Goal: Navigation & Orientation: Find specific page/section

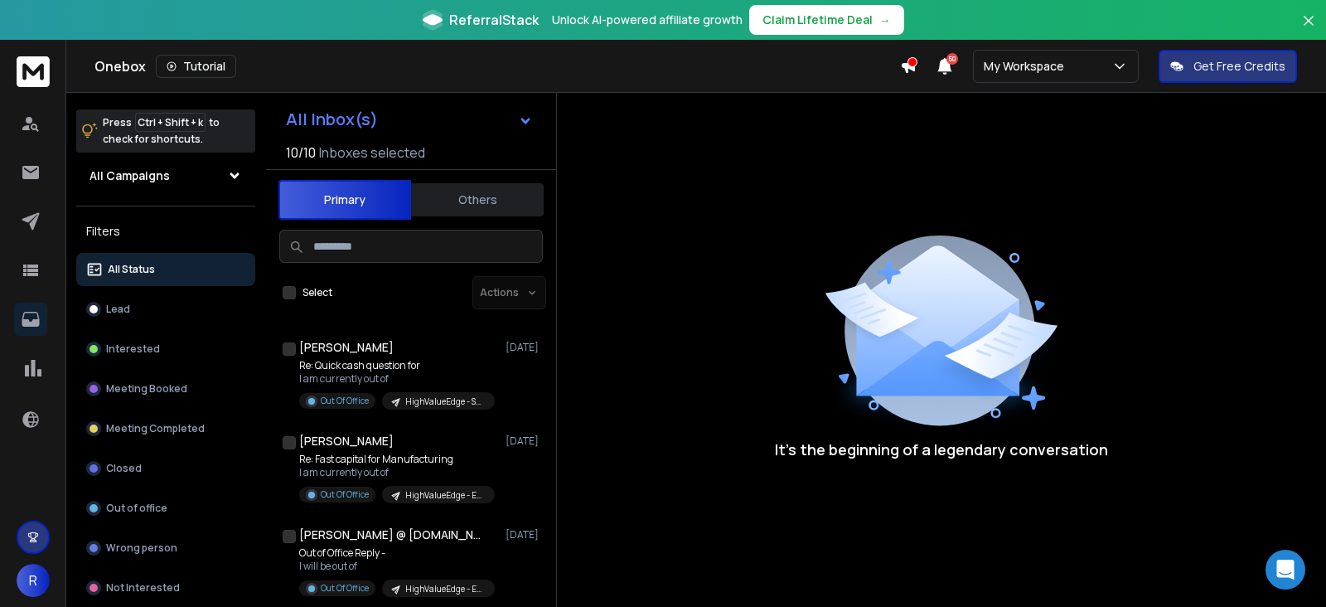
scroll to position [279, 0]
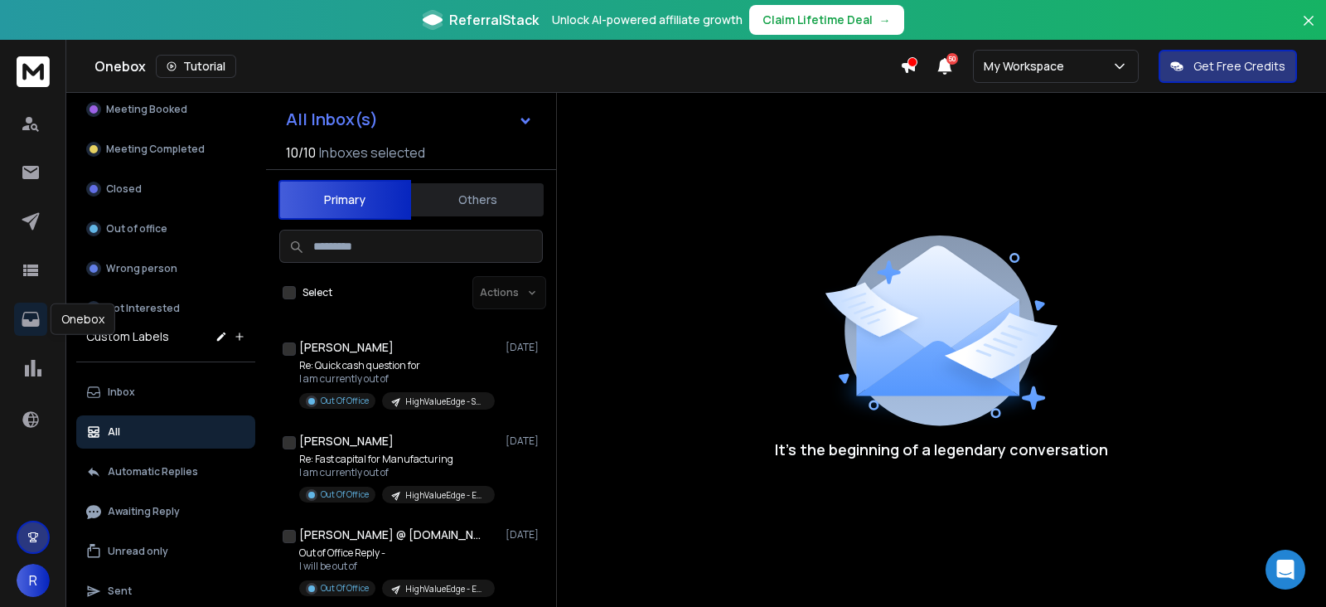
click at [41, 329] on link at bounding box center [30, 319] width 33 height 33
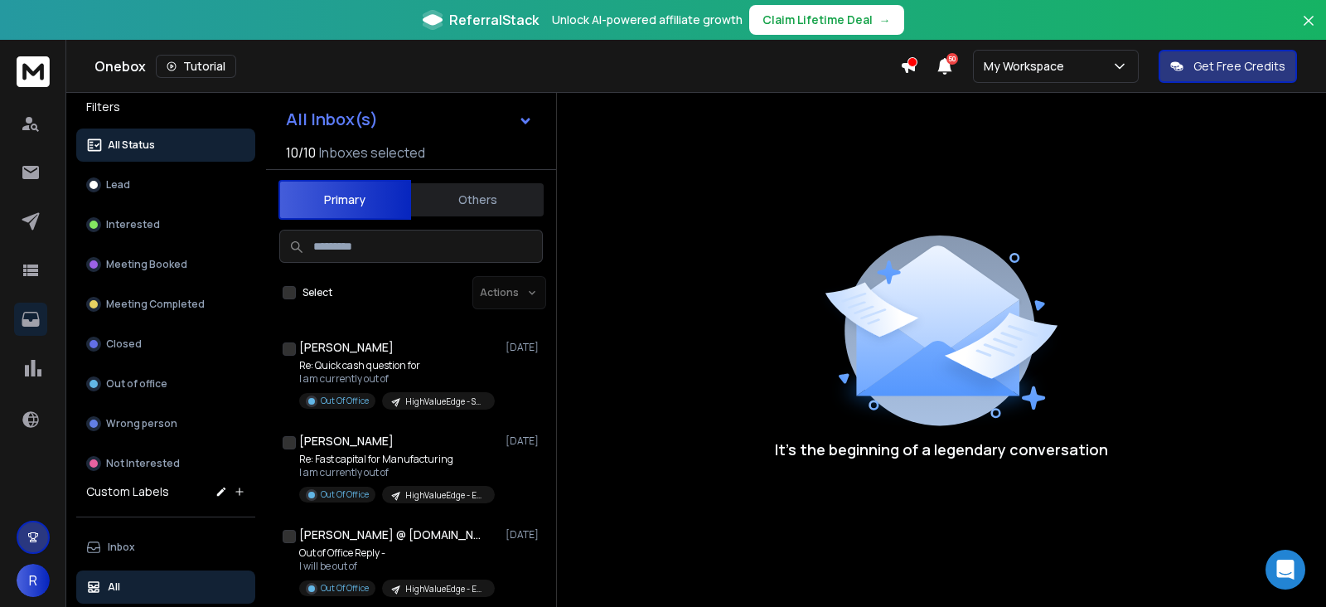
scroll to position [0, 0]
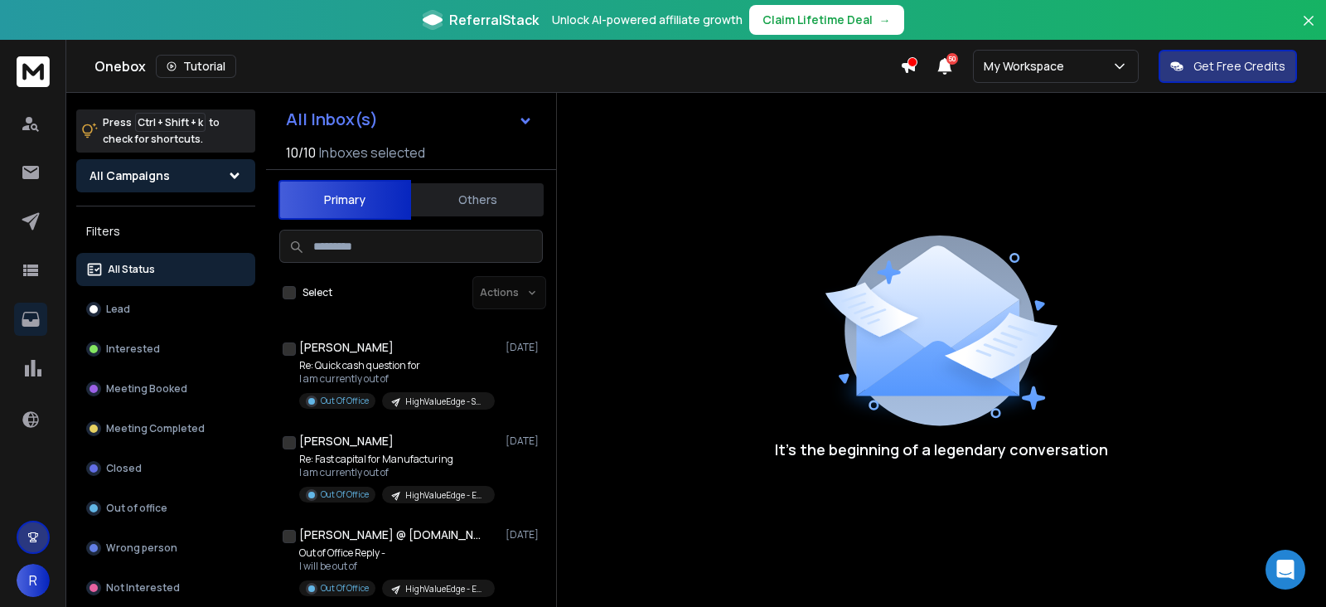
click at [227, 177] on icon at bounding box center [234, 175] width 15 height 15
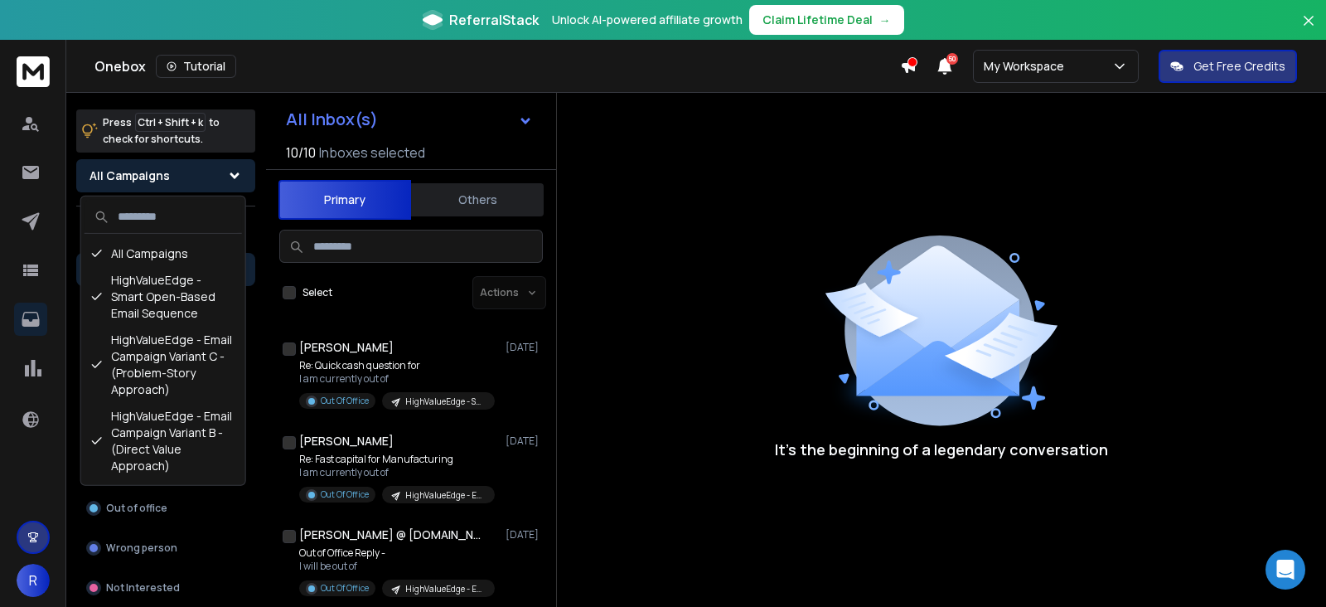
click at [227, 177] on icon at bounding box center [234, 175] width 15 height 15
click at [245, 172] on button "All Campaigns" at bounding box center [165, 175] width 179 height 33
click at [630, 177] on div "It’s the beginning of a legendary conversation" at bounding box center [941, 351] width 769 height 516
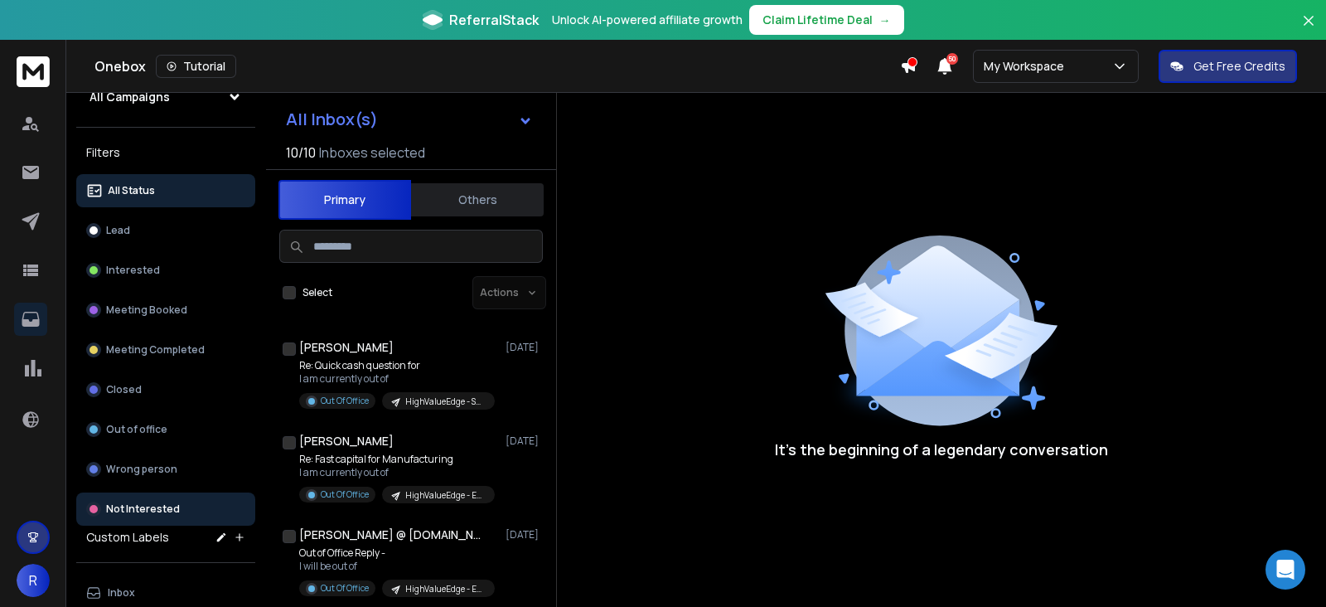
scroll to position [206, 0]
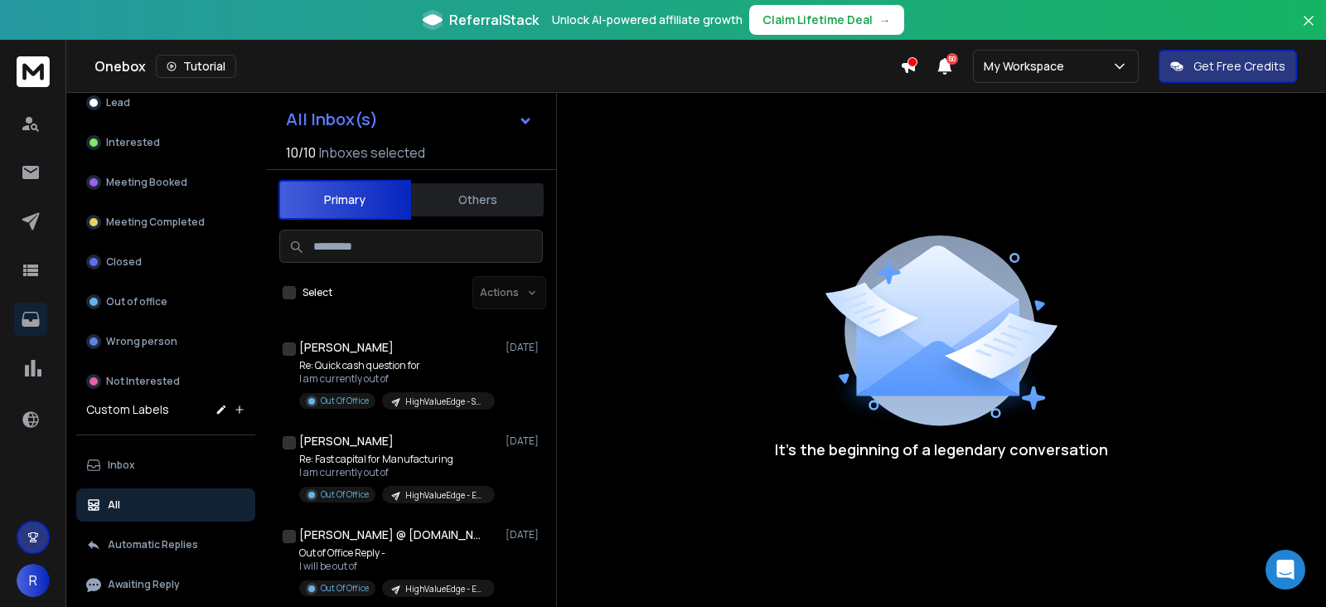
click at [138, 507] on button "All" at bounding box center [165, 504] width 179 height 33
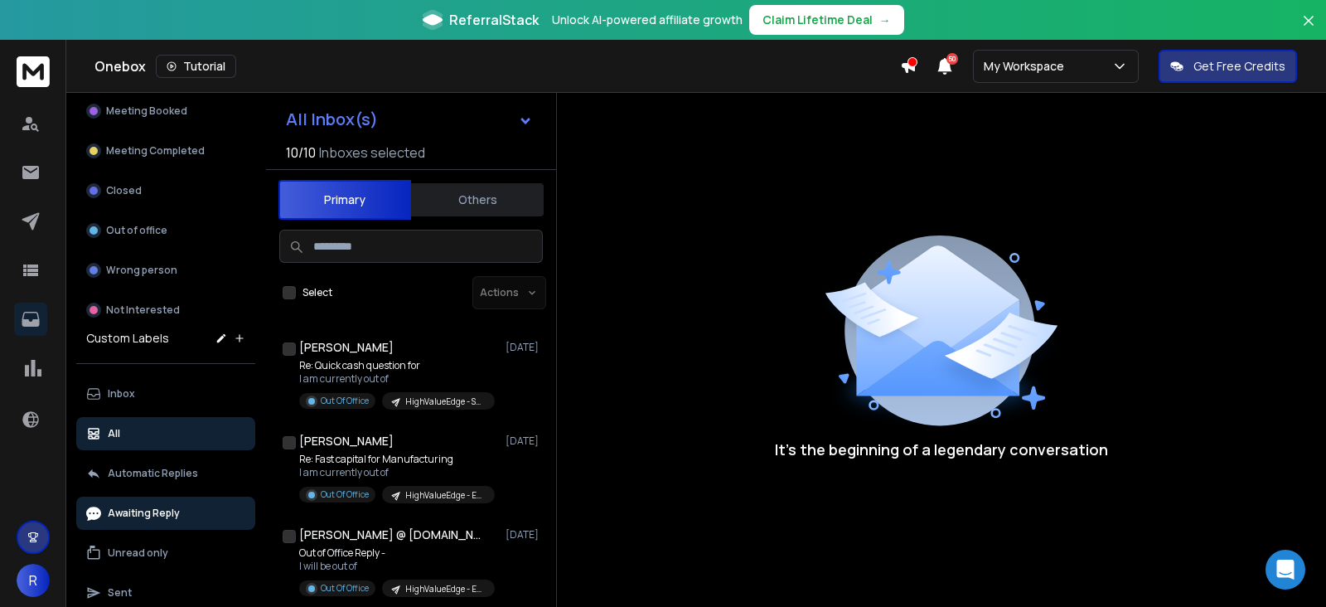
scroll to position [311, 0]
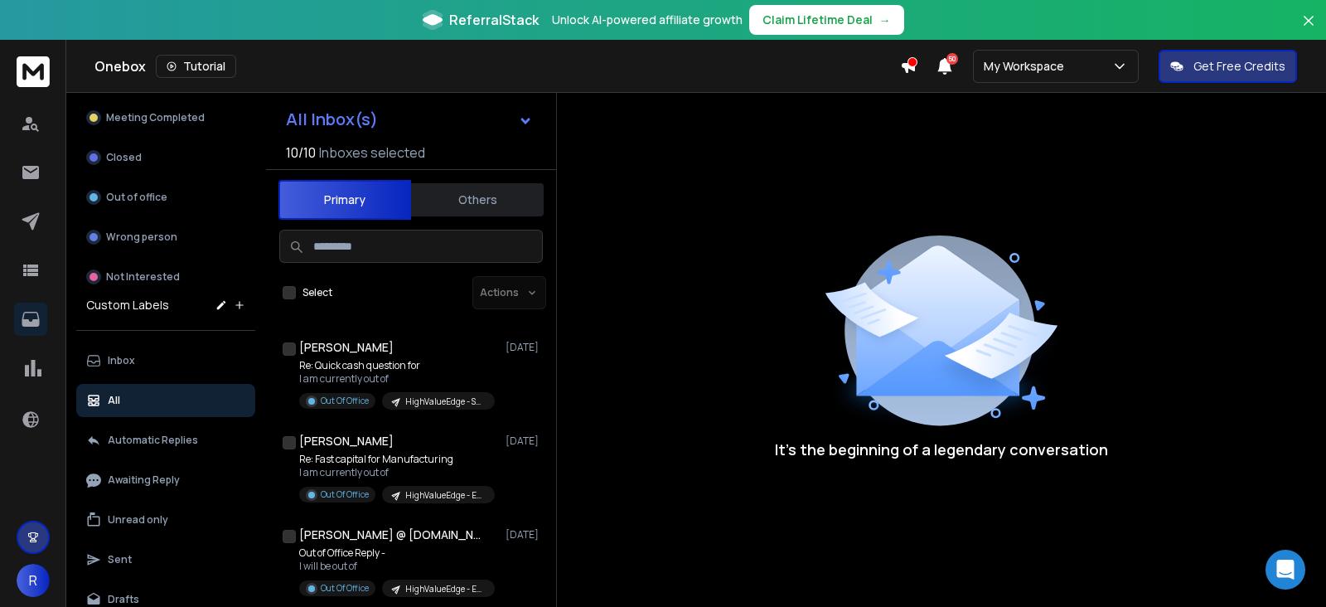
click at [160, 389] on button "All" at bounding box center [165, 400] width 179 height 33
click at [32, 267] on icon at bounding box center [30, 270] width 15 height 12
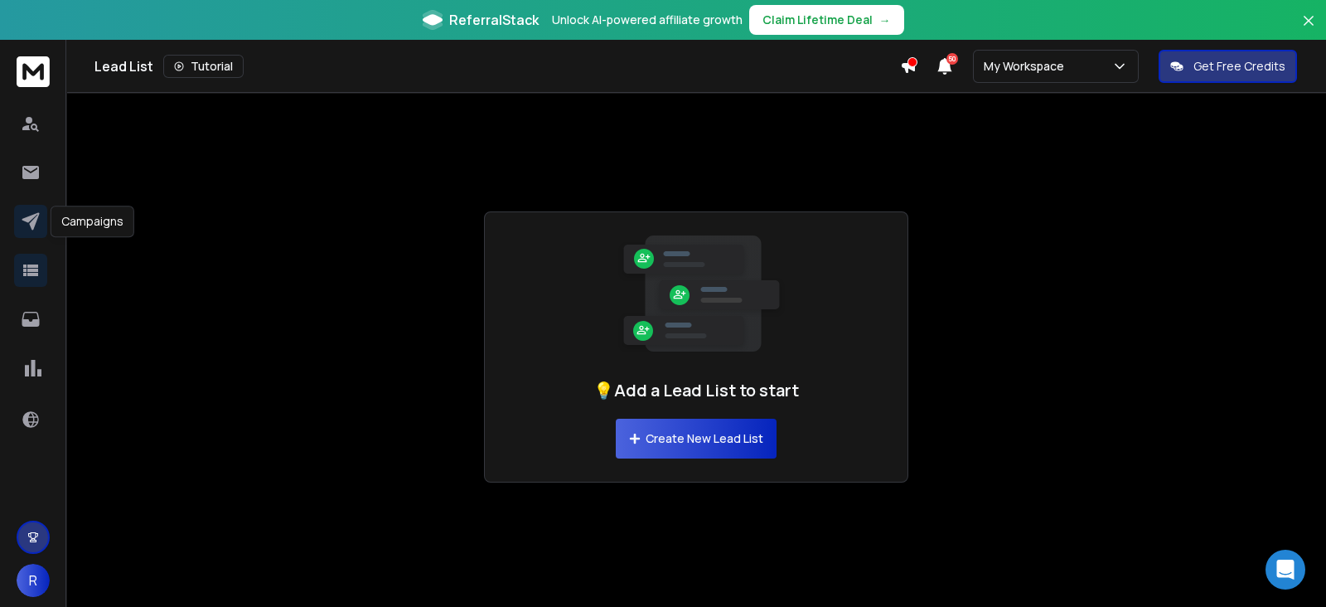
click at [27, 220] on icon at bounding box center [30, 221] width 17 height 17
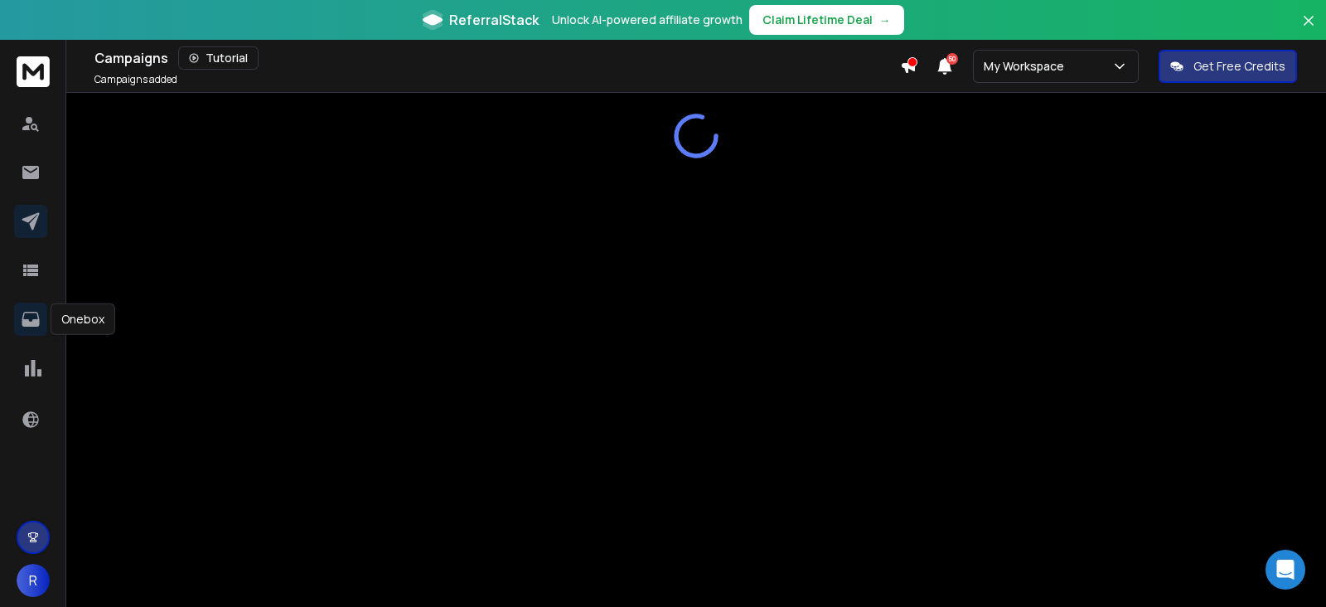
click at [27, 317] on icon at bounding box center [31, 319] width 20 height 20
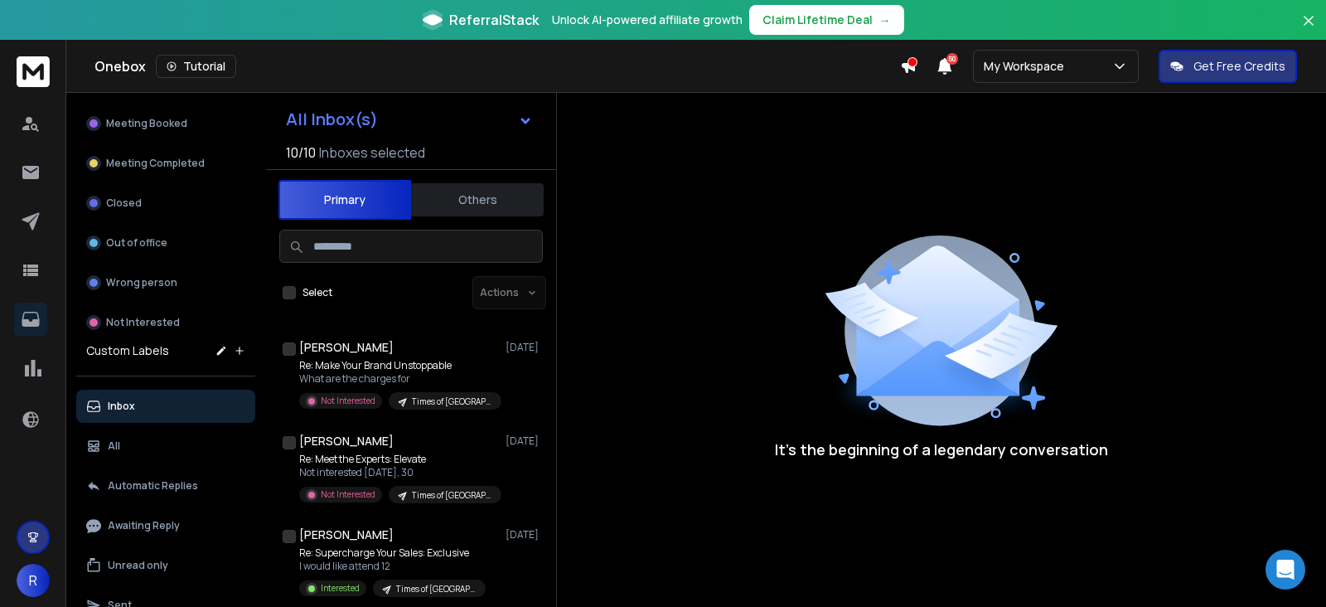
scroll to position [311, 0]
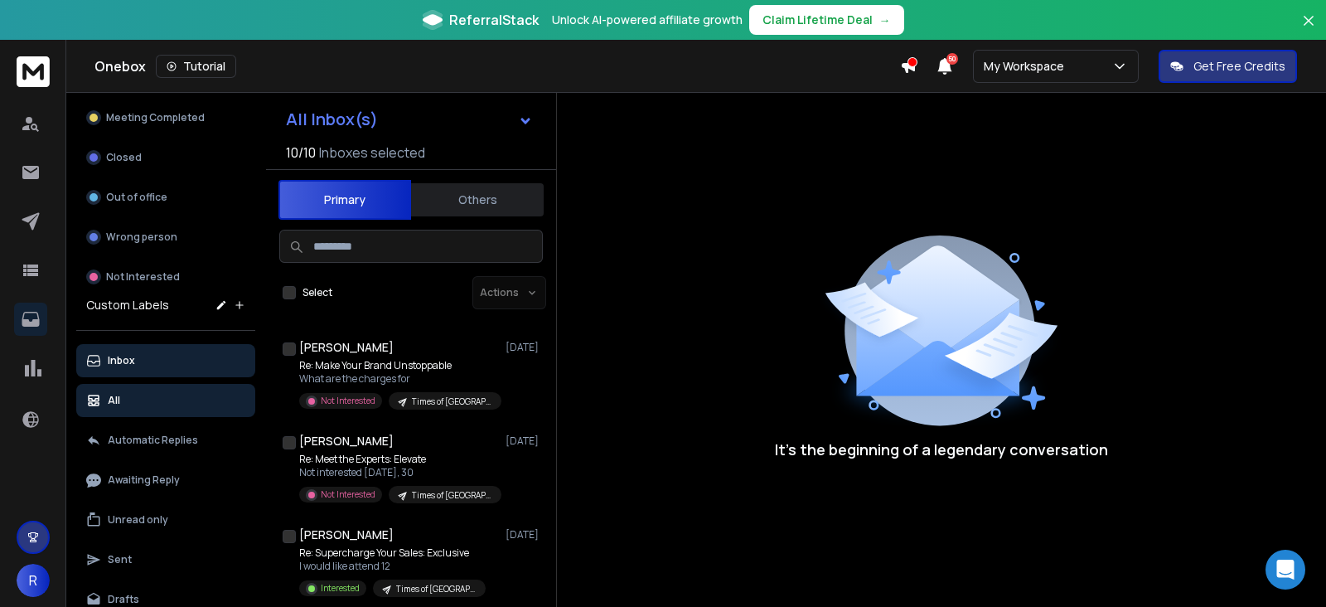
click at [123, 404] on button "All" at bounding box center [165, 400] width 179 height 33
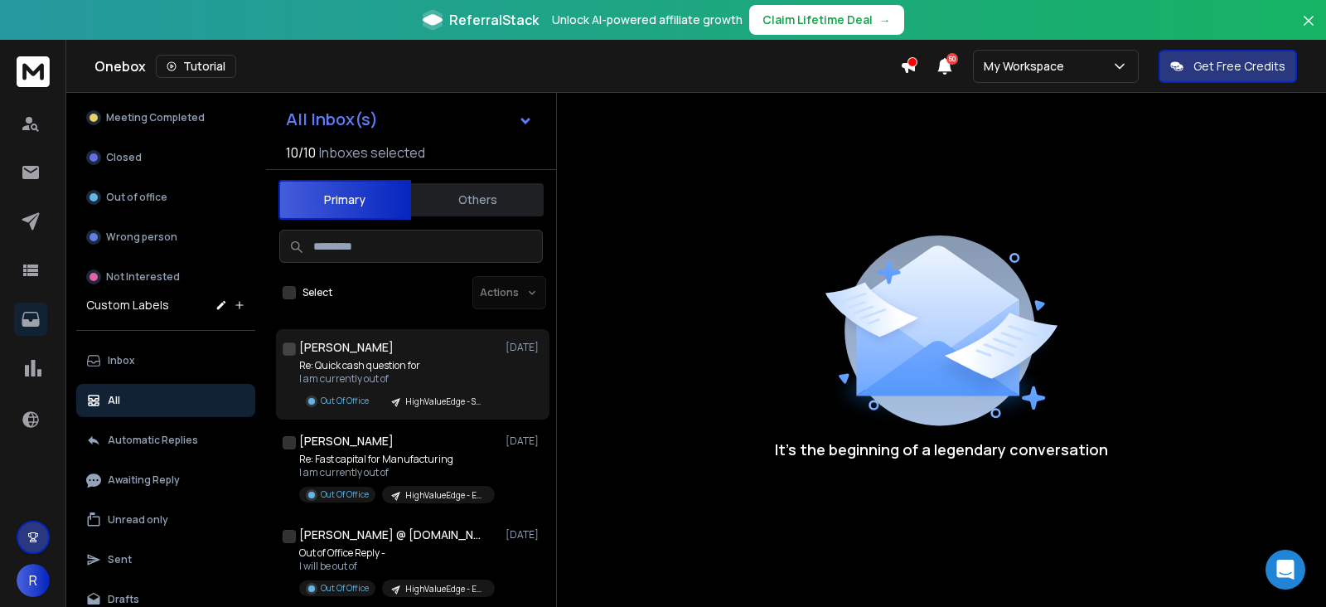
click at [423, 373] on p "I am currently out of" at bounding box center [397, 378] width 196 height 13
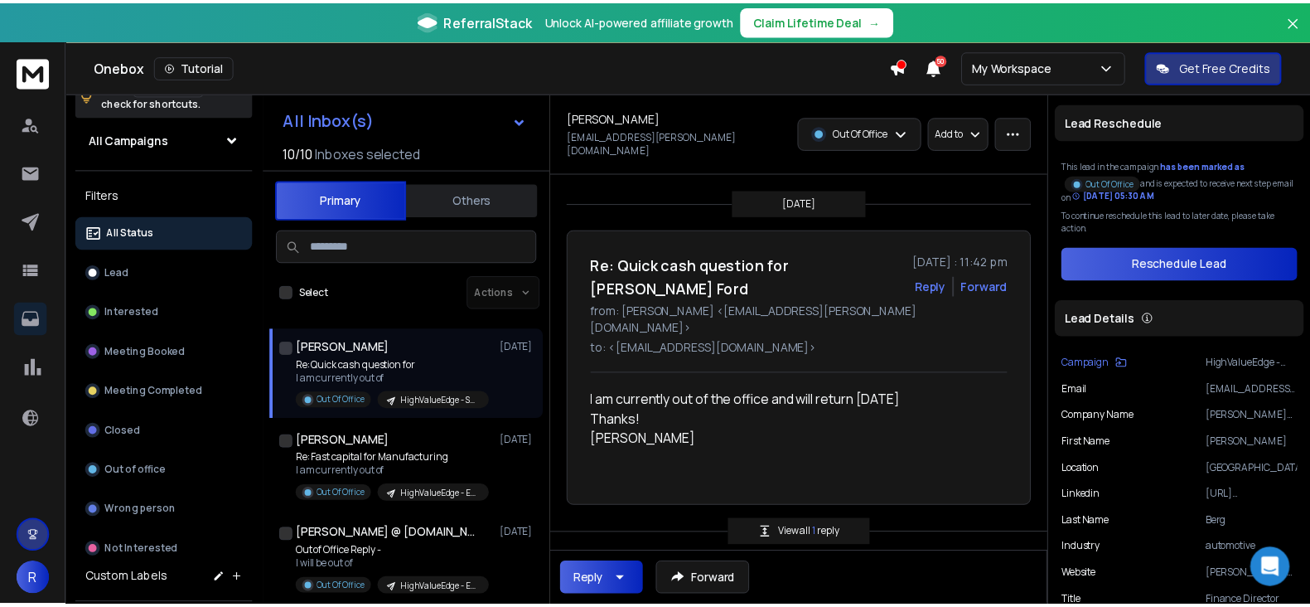
scroll to position [0, 0]
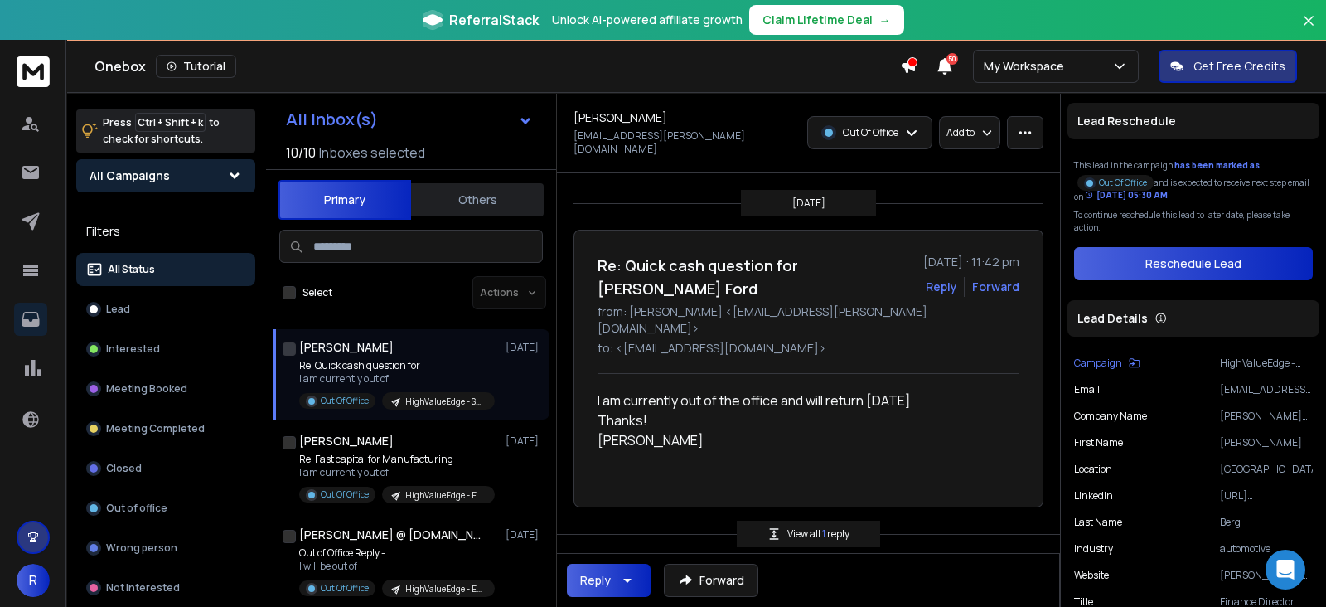
click at [215, 178] on button "All Campaigns" at bounding box center [165, 175] width 179 height 33
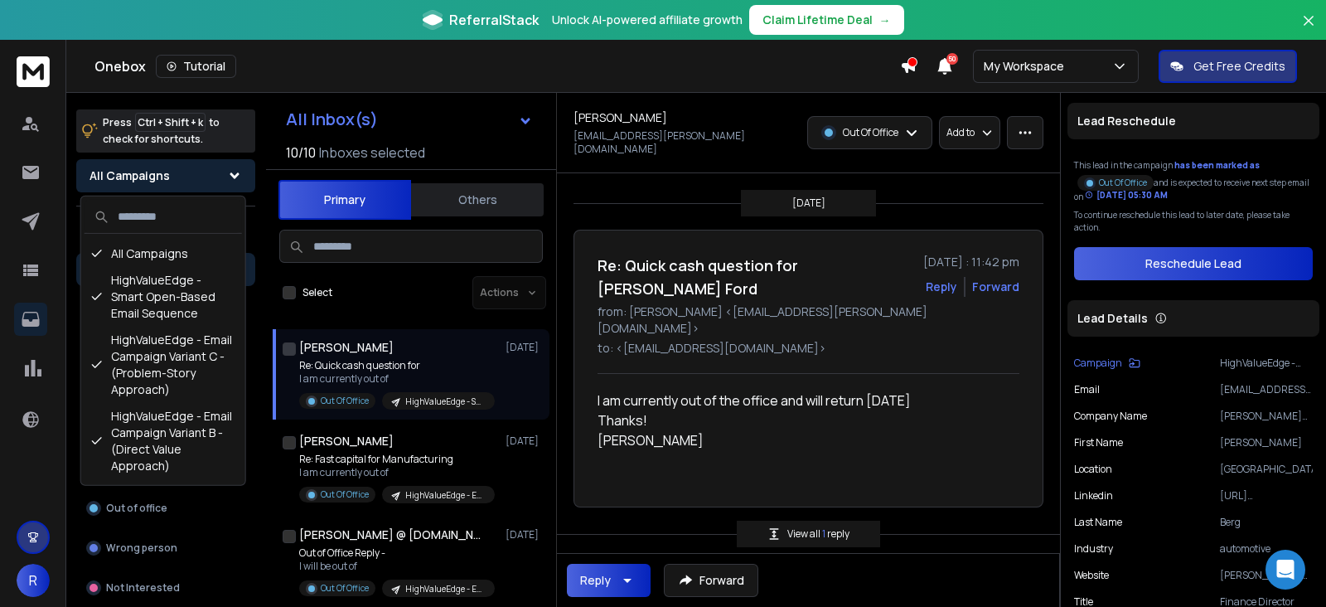
click at [227, 171] on icon at bounding box center [234, 175] width 15 height 15
click at [21, 186] on link at bounding box center [30, 172] width 33 height 33
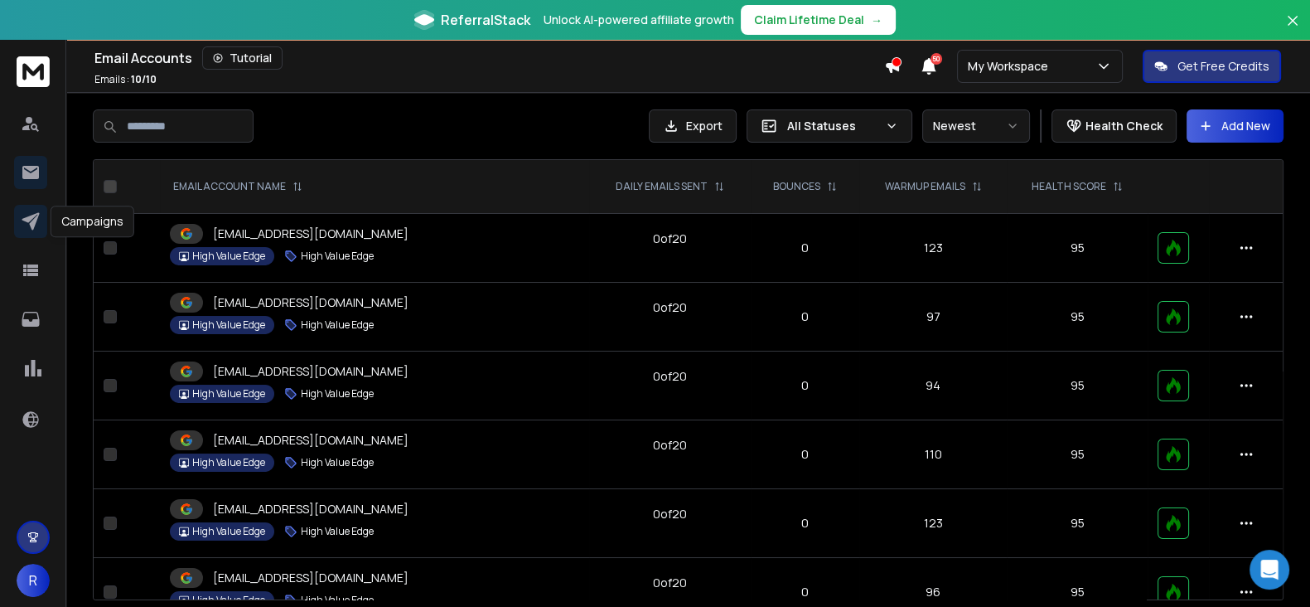
click at [27, 216] on icon at bounding box center [31, 221] width 20 height 20
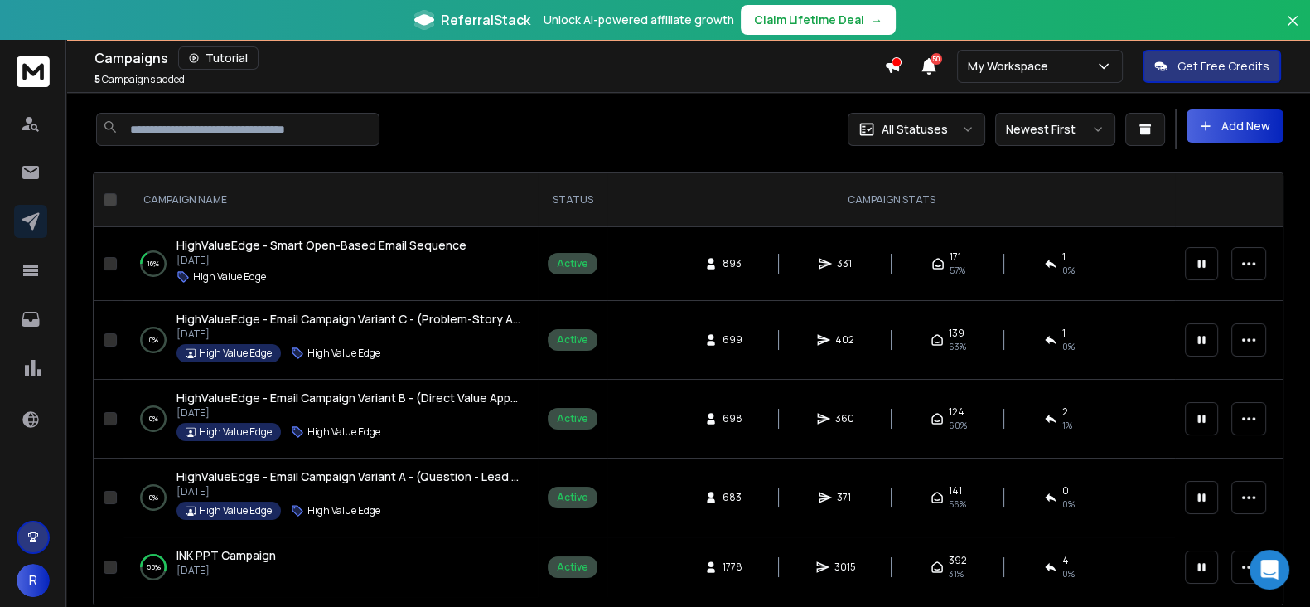
click at [309, 251] on span "HighValueEdge - Smart Open-Based Email Sequence" at bounding box center [322, 245] width 290 height 16
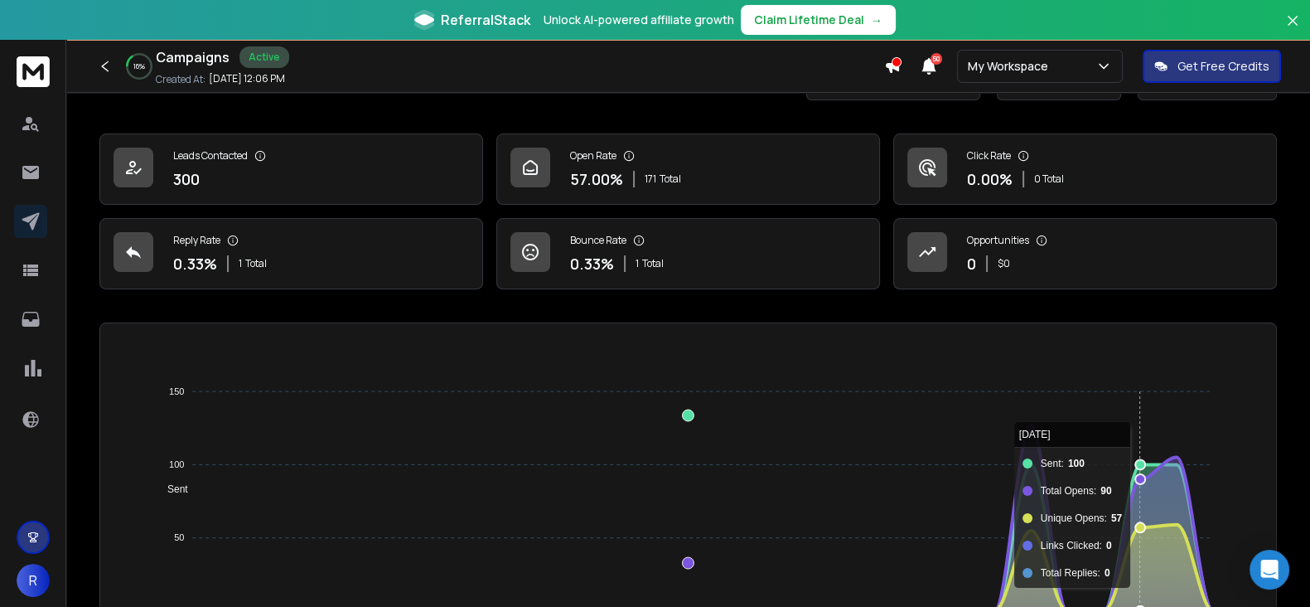
scroll to position [103, 0]
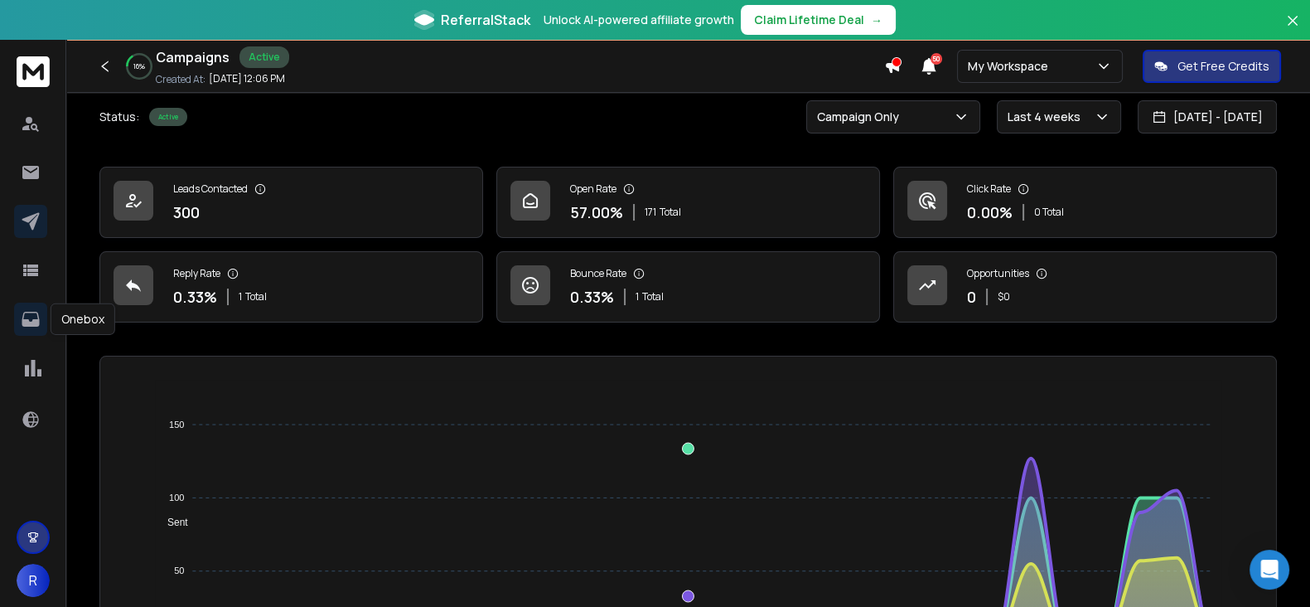
click at [16, 312] on link at bounding box center [30, 319] width 33 height 33
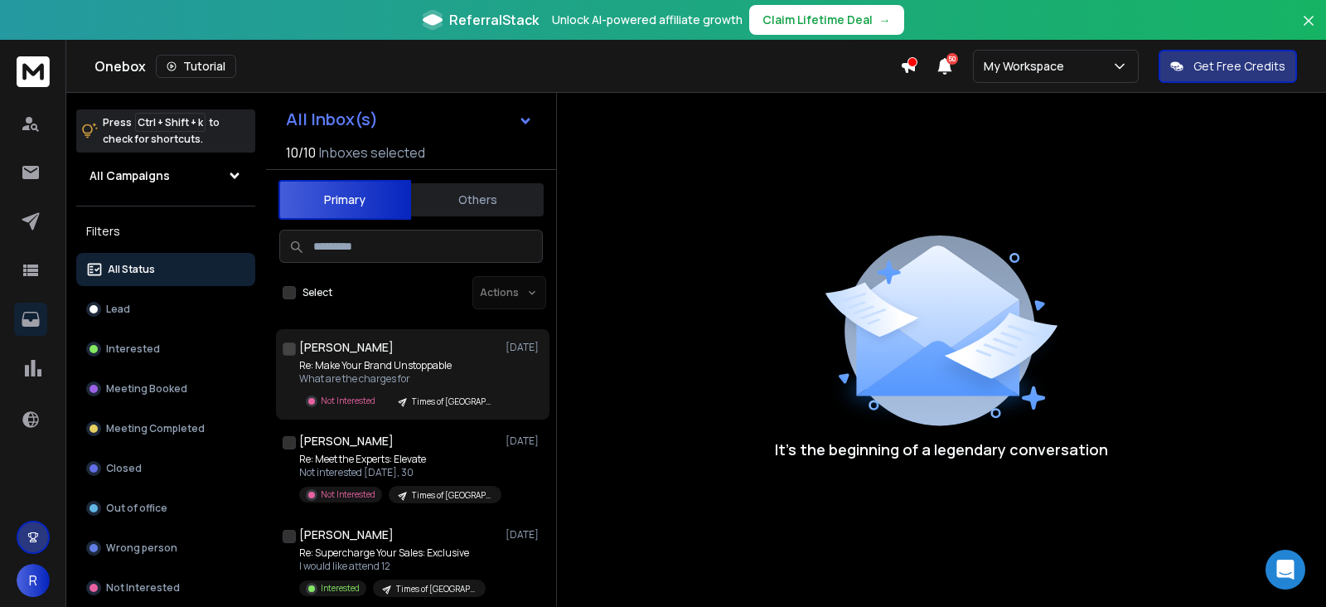
click at [489, 362] on p "Re: Make Your Brand Unstoppable" at bounding box center [398, 365] width 199 height 13
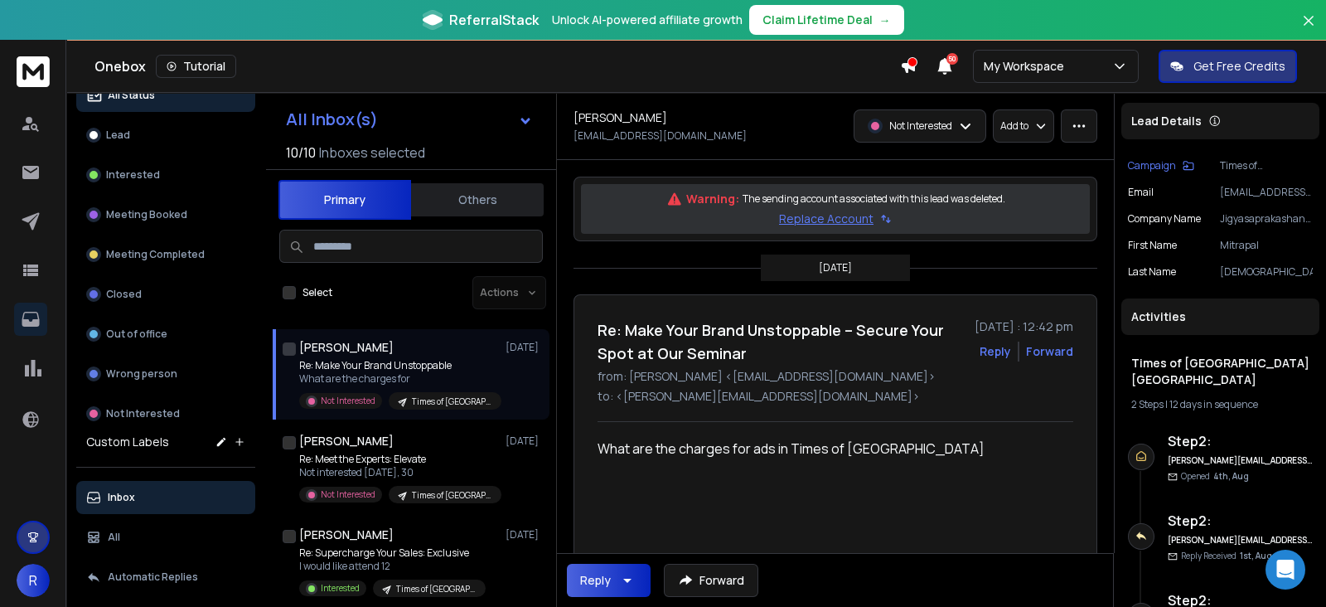
scroll to position [206, 0]
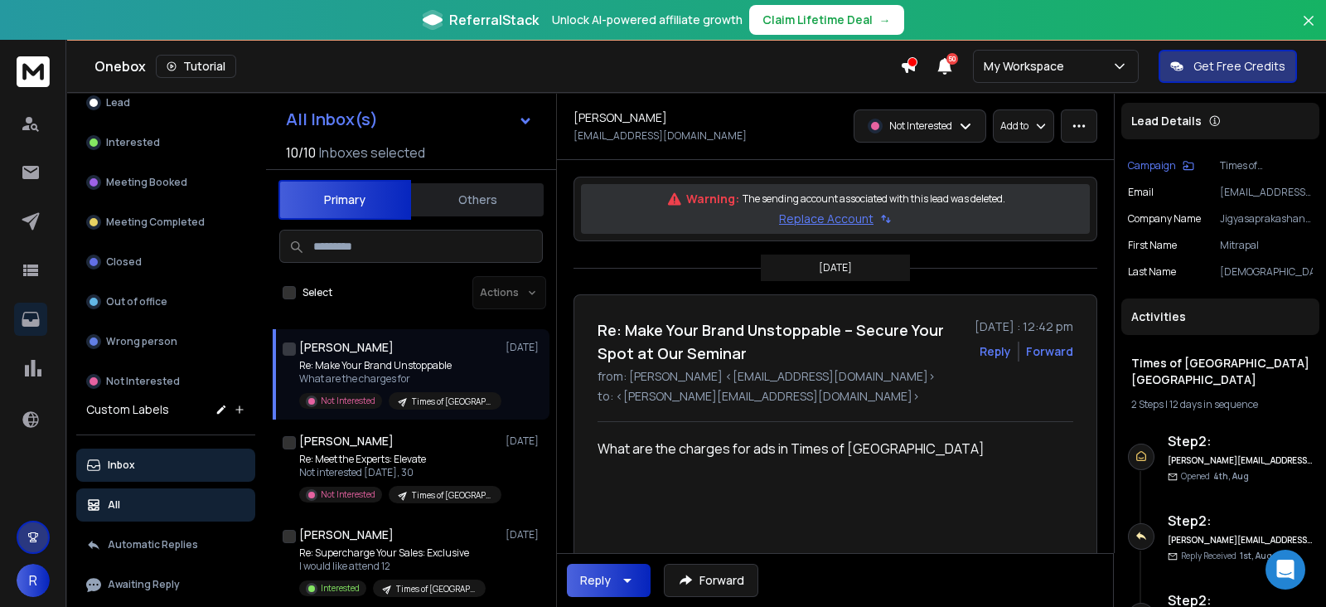
click at [137, 516] on button "All" at bounding box center [165, 504] width 179 height 33
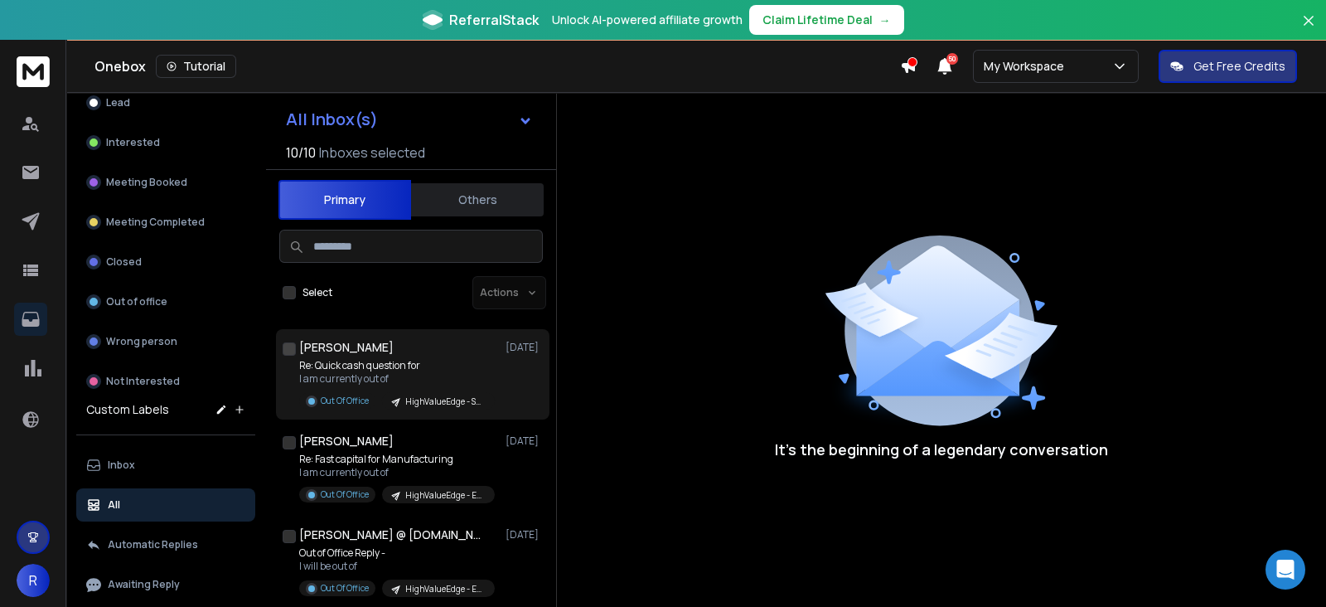
click at [512, 373] on div "Re: Quick cash question for I am currently out of Out Of Office HighValueEdge -…" at bounding box center [421, 384] width 244 height 51
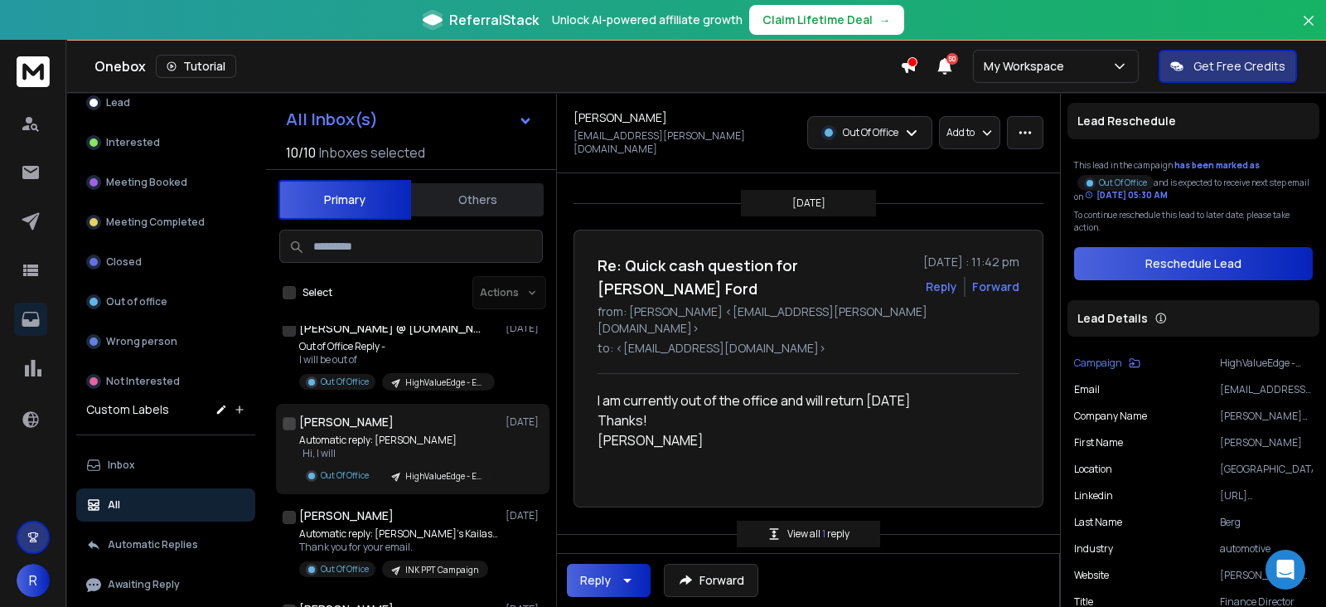
scroll to position [0, 0]
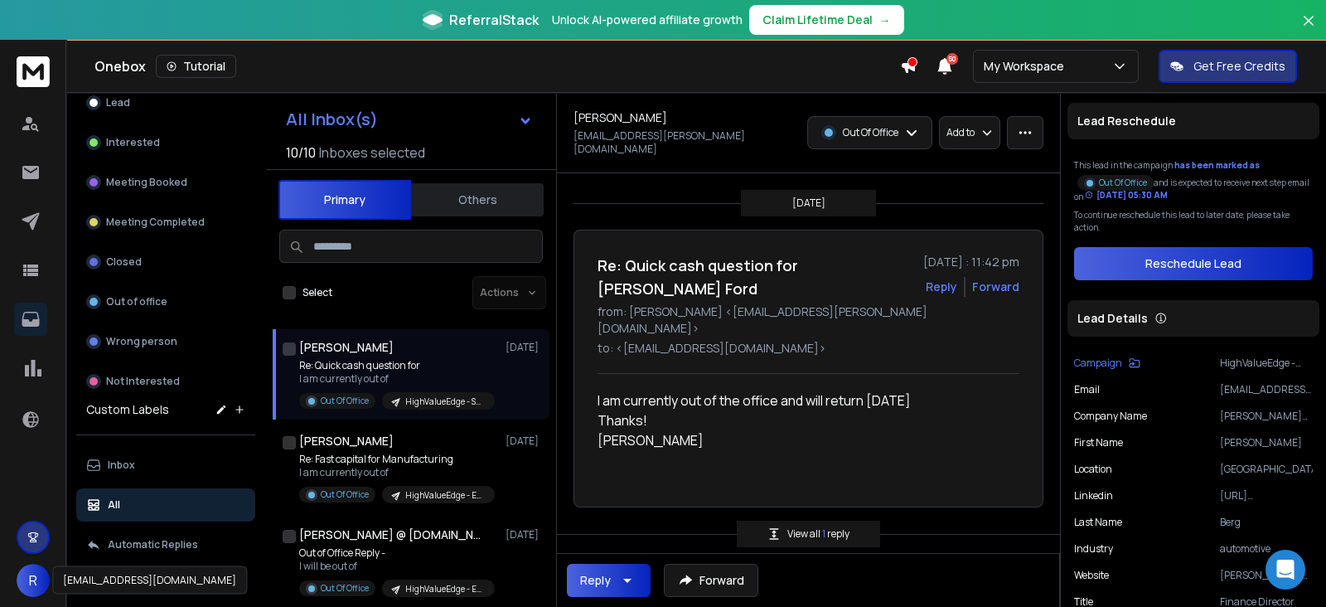
click at [17, 582] on span "R" at bounding box center [33, 580] width 33 height 33
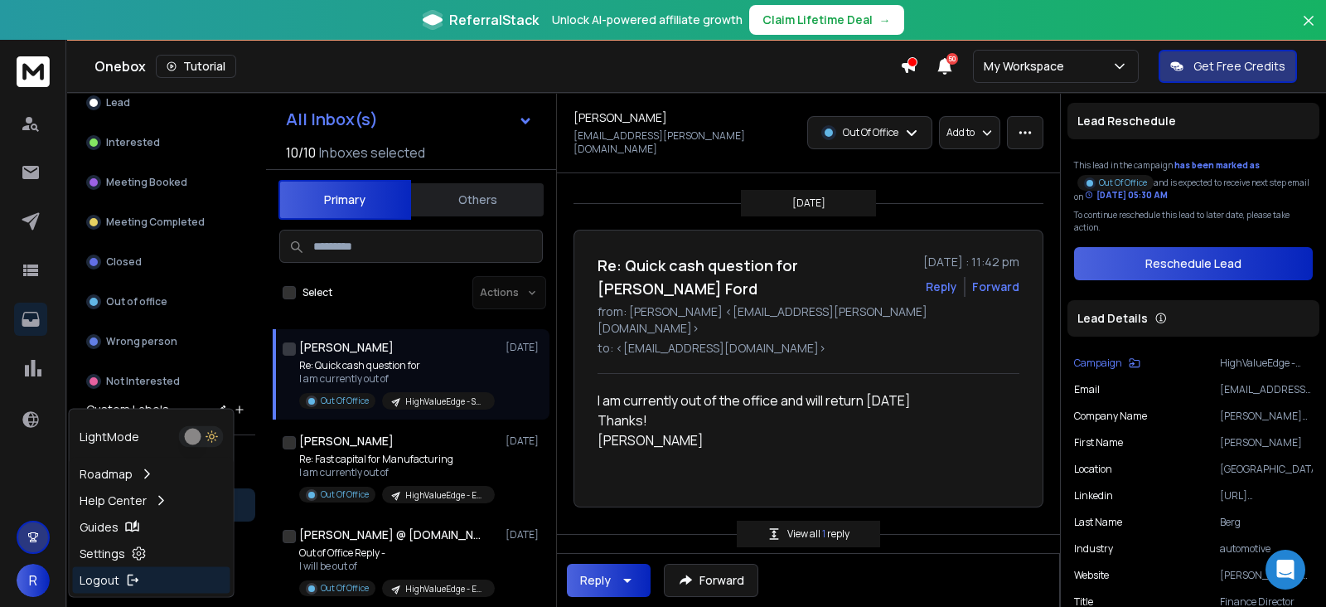
click at [110, 569] on div "Logout" at bounding box center [151, 580] width 157 height 27
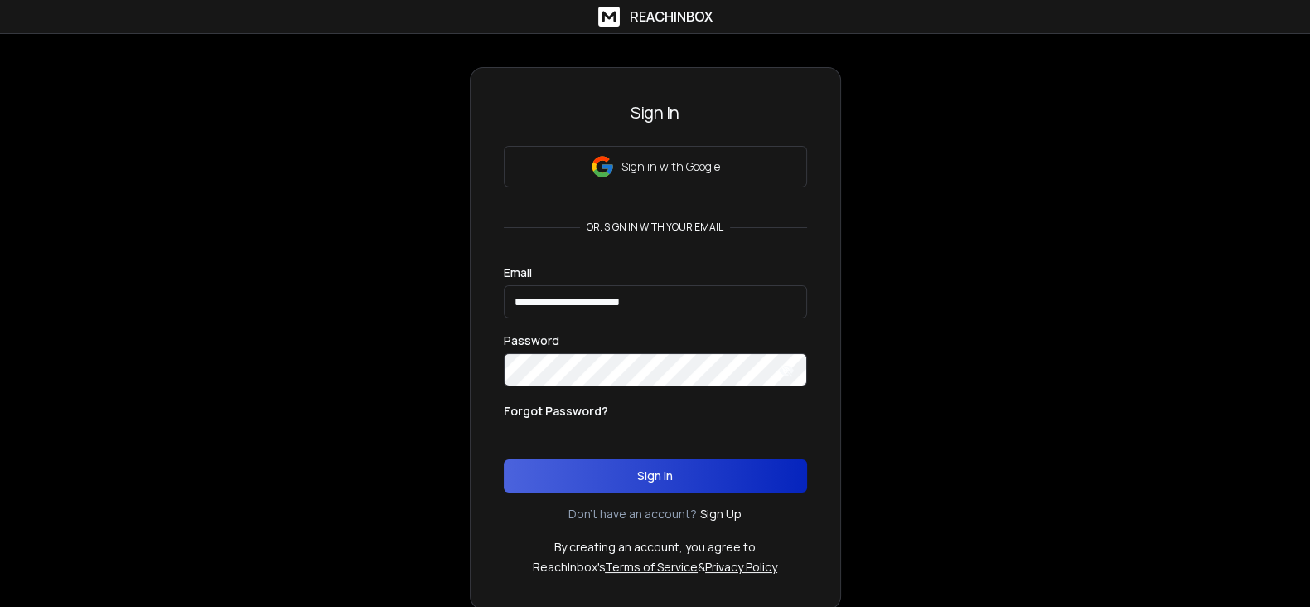
click at [676, 302] on input "**********" at bounding box center [655, 301] width 303 height 33
type input "**********"
click at [651, 478] on button "Sign In" at bounding box center [655, 475] width 303 height 33
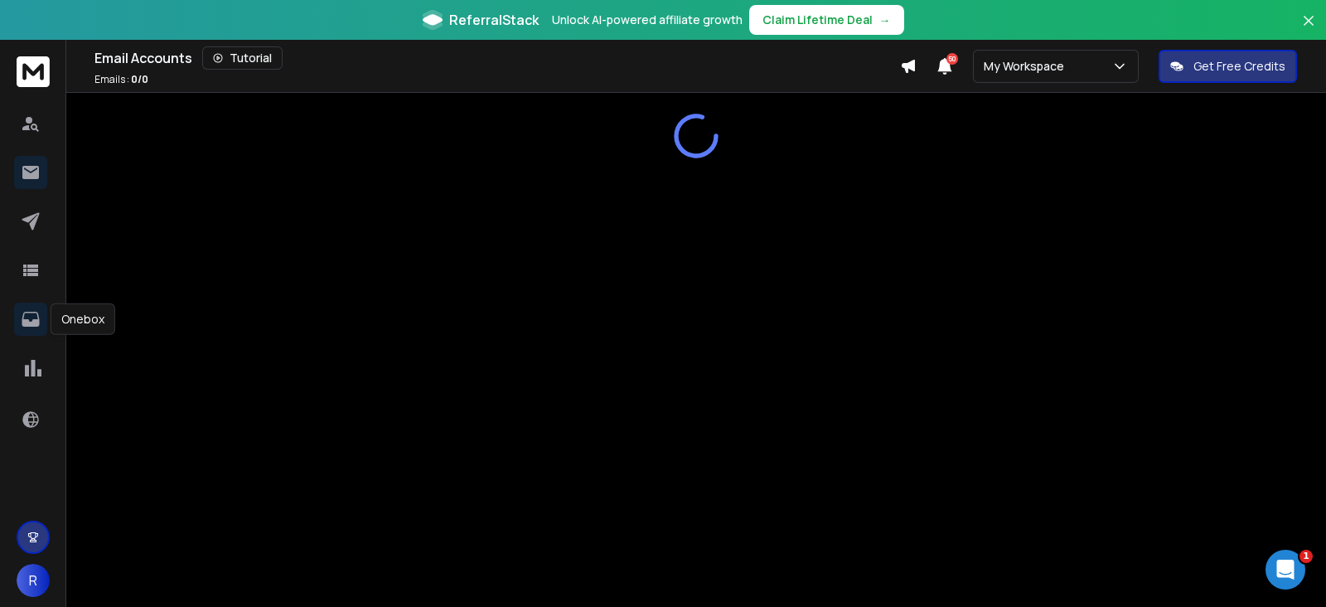
click at [36, 317] on icon at bounding box center [31, 319] width 20 height 20
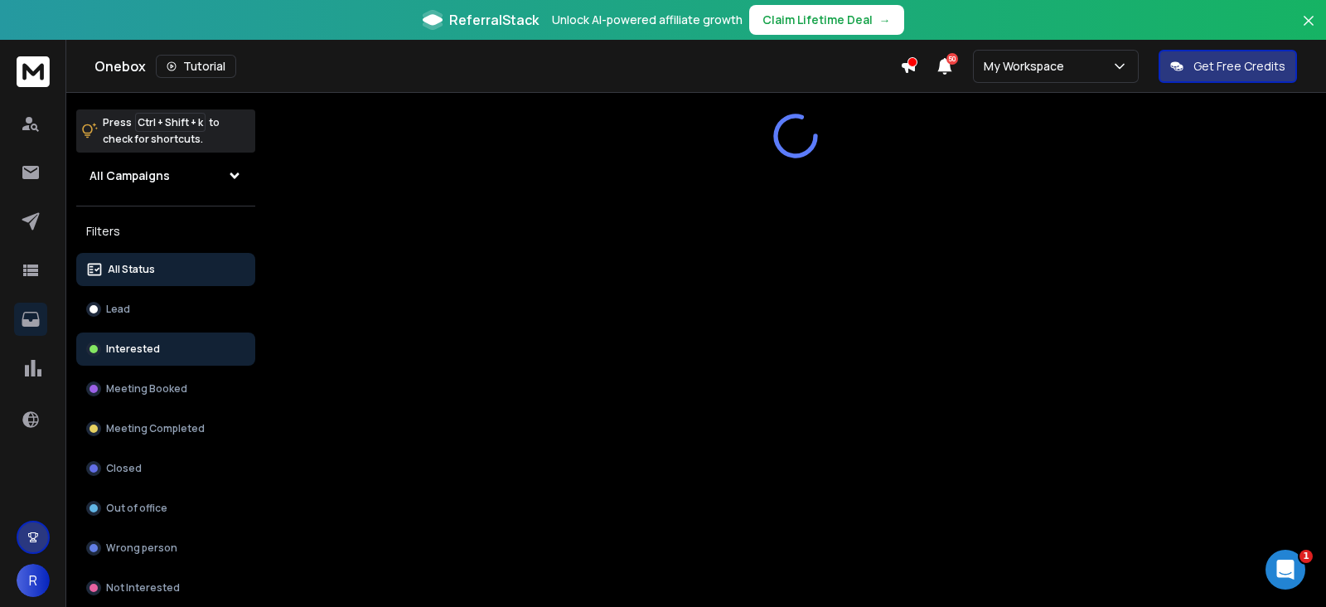
scroll to position [389, 0]
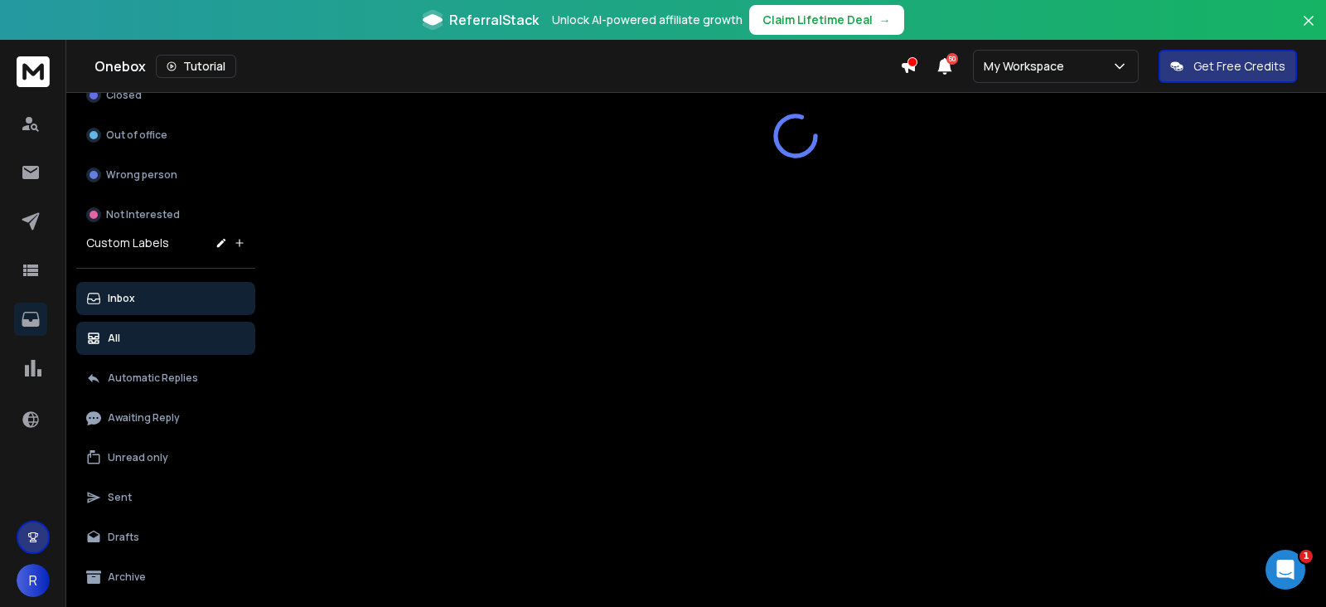
click at [141, 322] on button "All" at bounding box center [165, 338] width 179 height 33
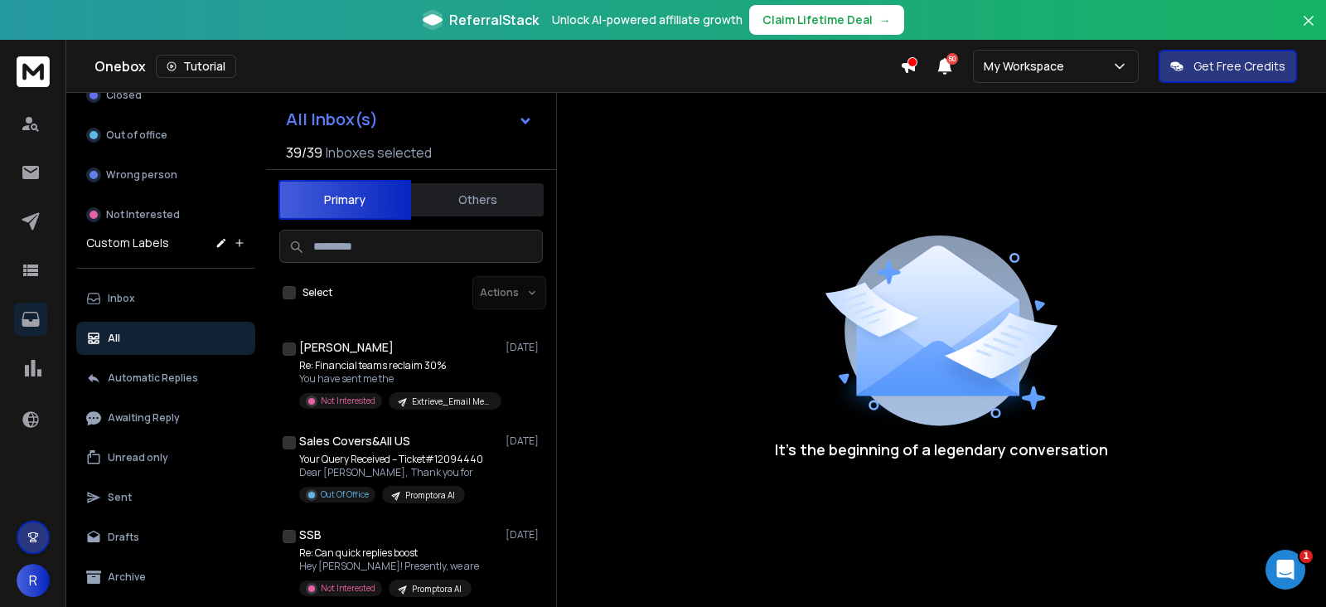
click at [200, 332] on button "All" at bounding box center [165, 338] width 179 height 33
